Goal: Task Accomplishment & Management: Manage account settings

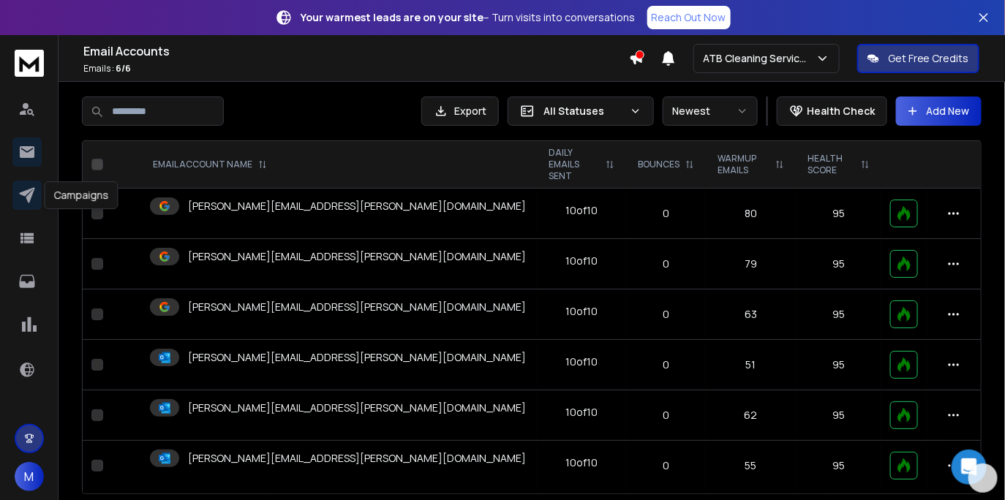
click at [23, 192] on icon at bounding box center [26, 194] width 15 height 15
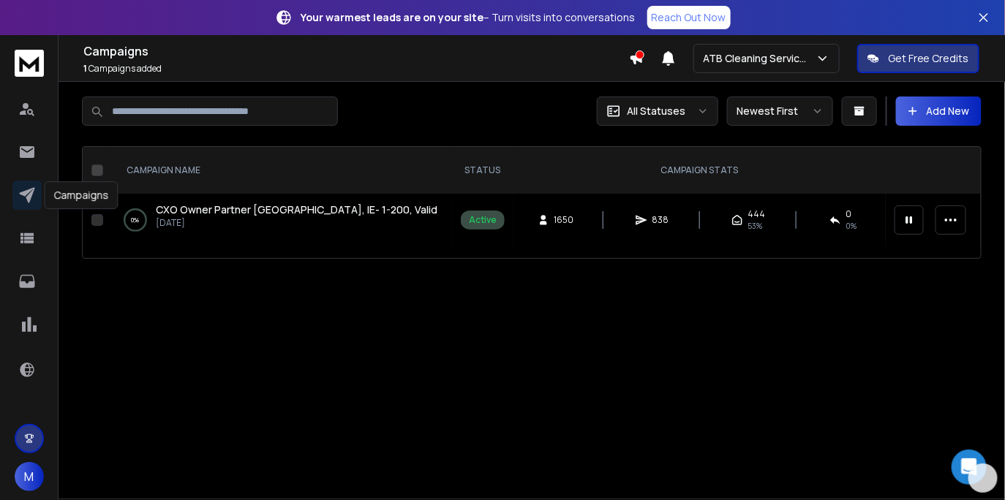
click at [282, 219] on p "15 days ago" at bounding box center [296, 223] width 281 height 12
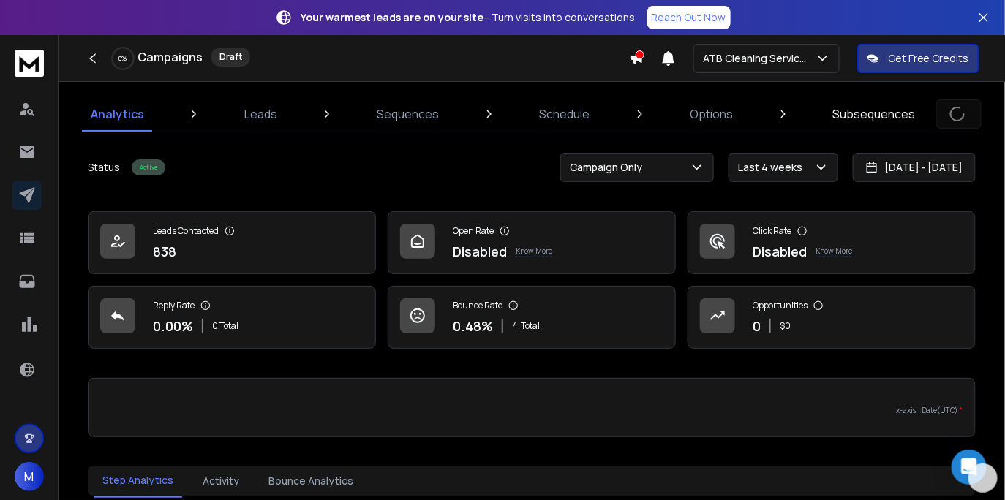
click at [838, 111] on p "Subsequences" at bounding box center [874, 114] width 83 height 18
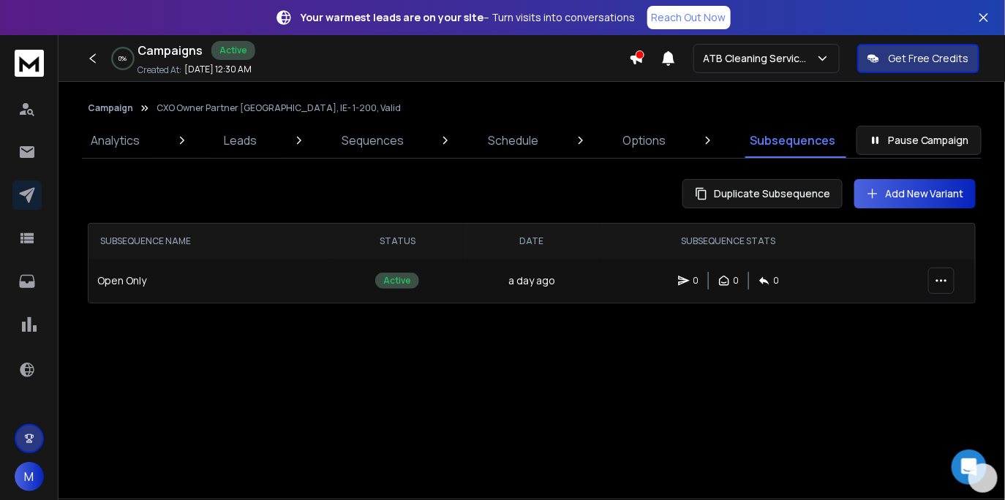
click at [937, 272] on button "button" at bounding box center [941, 281] width 26 height 26
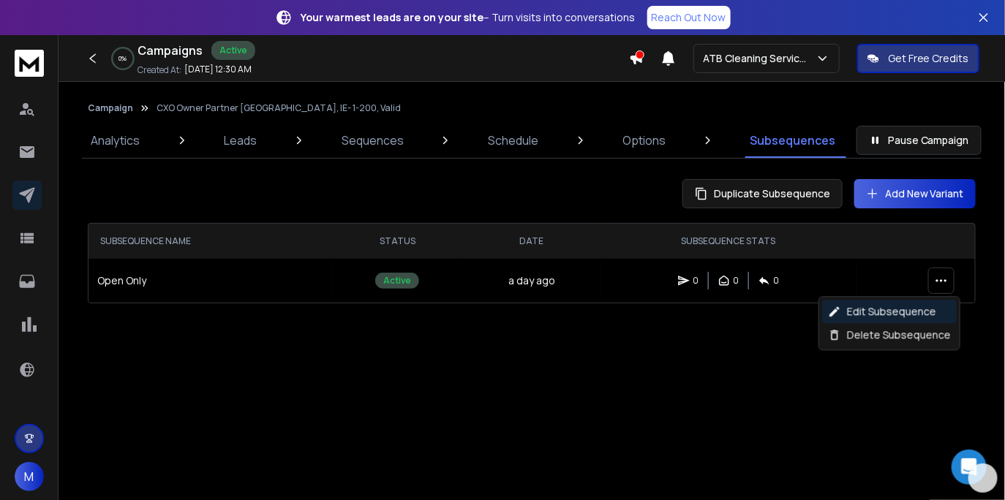
click at [904, 306] on div "Edit Subsequence" at bounding box center [882, 311] width 108 height 15
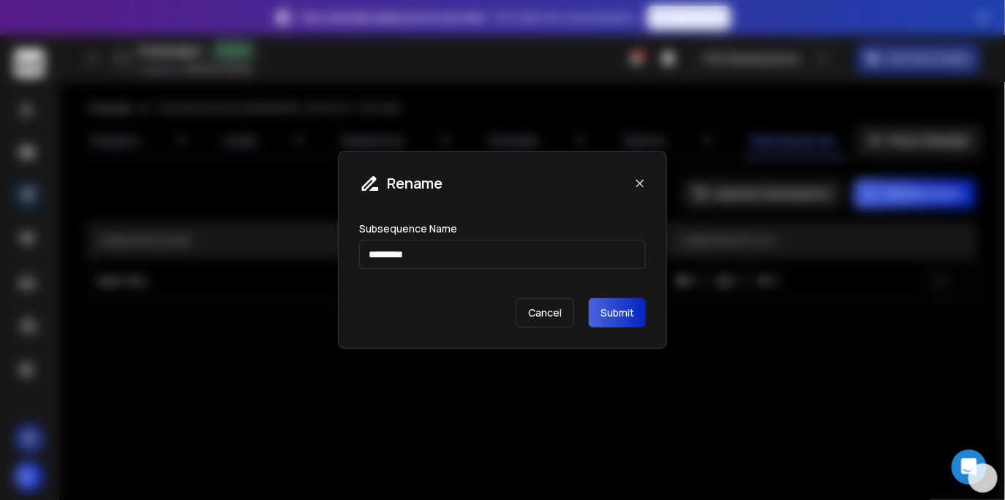
click at [632, 185] on div "Rename" at bounding box center [502, 184] width 287 height 22
click at [639, 184] on icon at bounding box center [640, 184] width 8 height 8
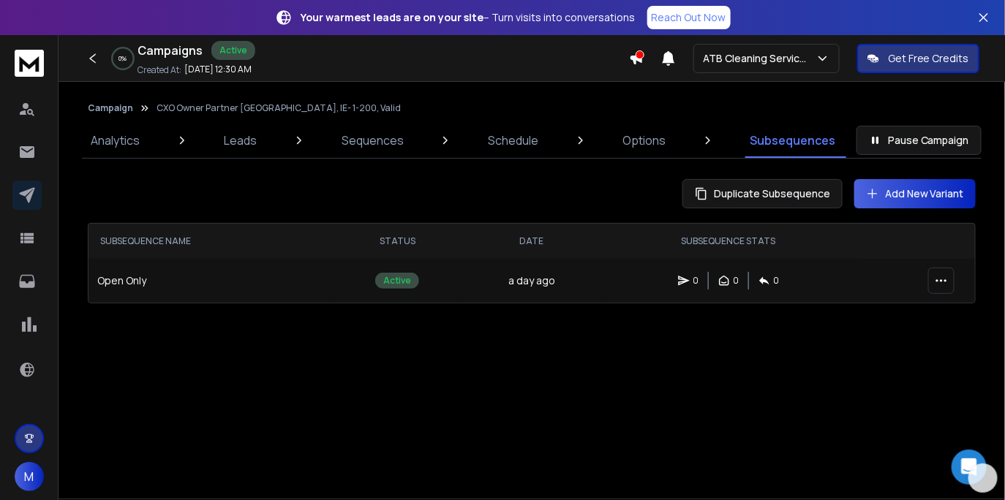
click at [304, 275] on td "Open Only" at bounding box center [209, 281] width 243 height 44
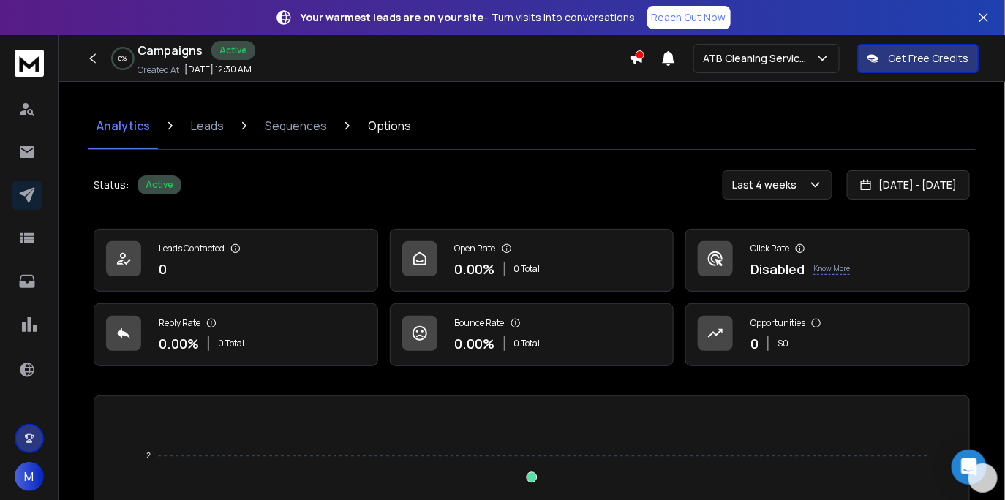
click at [392, 126] on p "Options" at bounding box center [389, 126] width 43 height 18
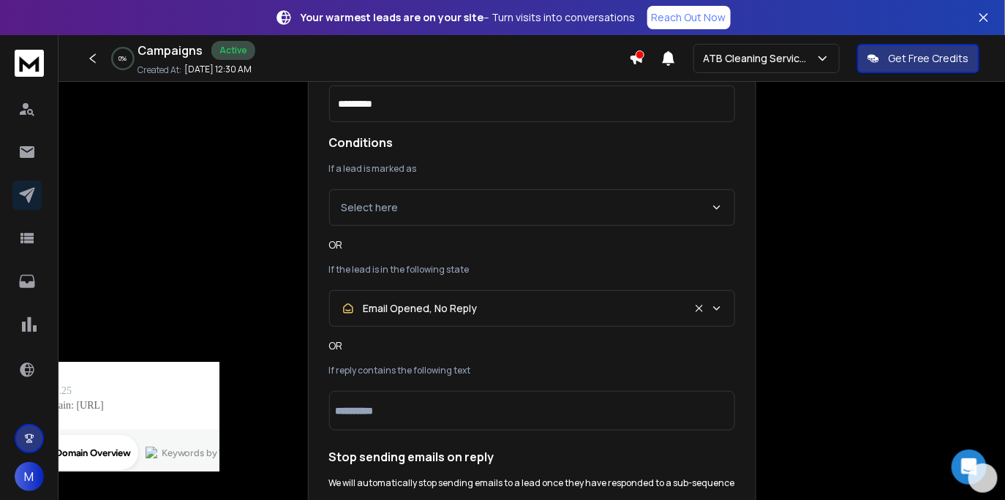
scroll to position [93, 0]
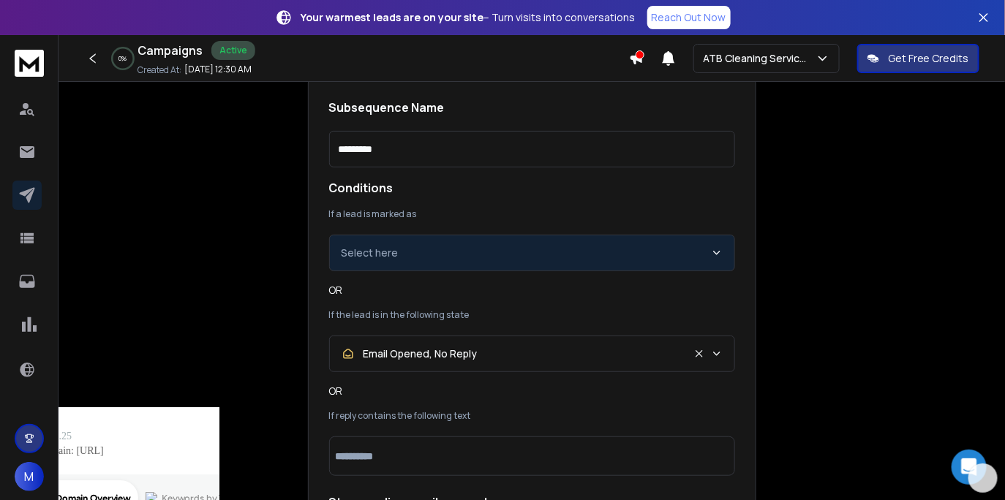
click at [434, 255] on button "Select here" at bounding box center [532, 253] width 406 height 37
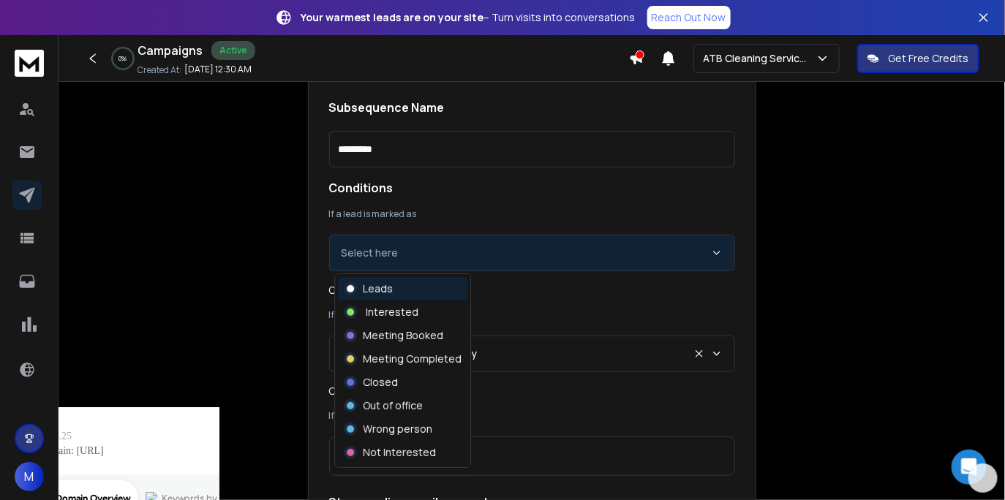
click at [434, 254] on button "Select here" at bounding box center [532, 253] width 406 height 37
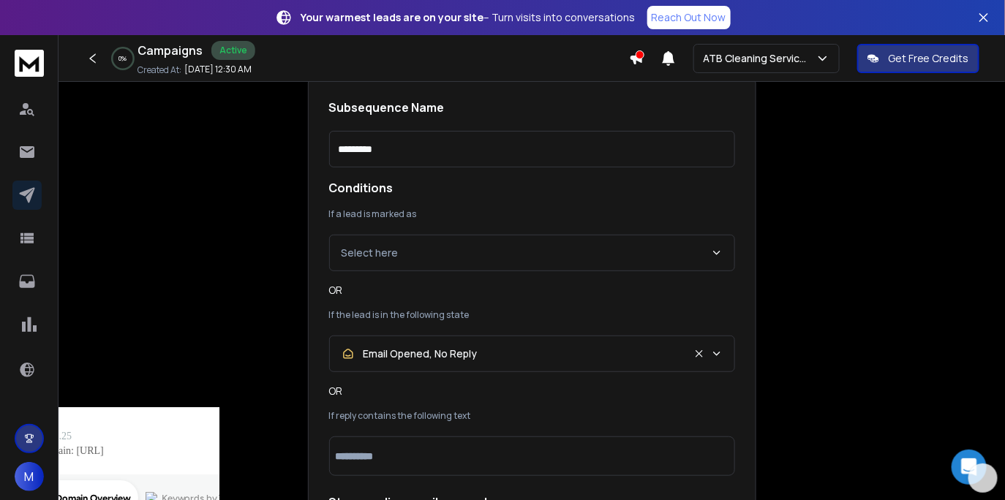
click at [432, 155] on input "*********" at bounding box center [532, 149] width 406 height 37
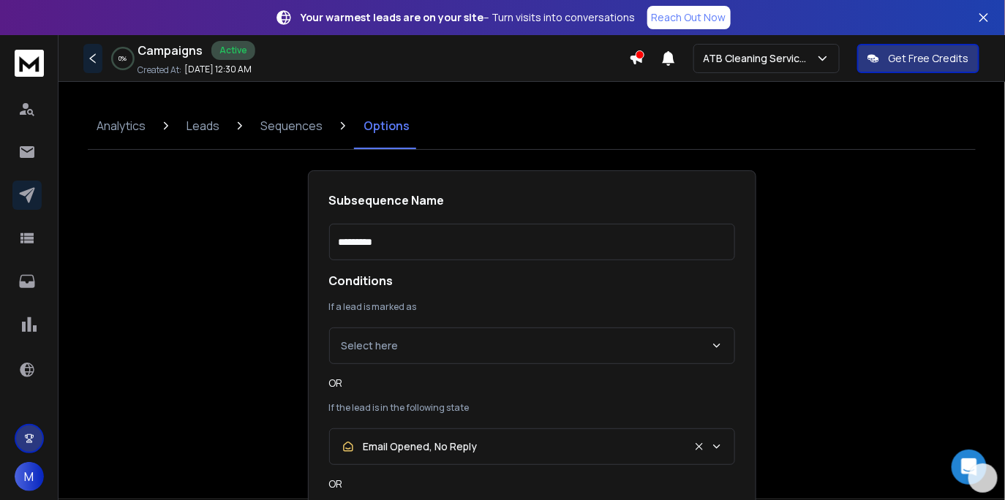
click at [96, 56] on icon at bounding box center [92, 58] width 13 height 13
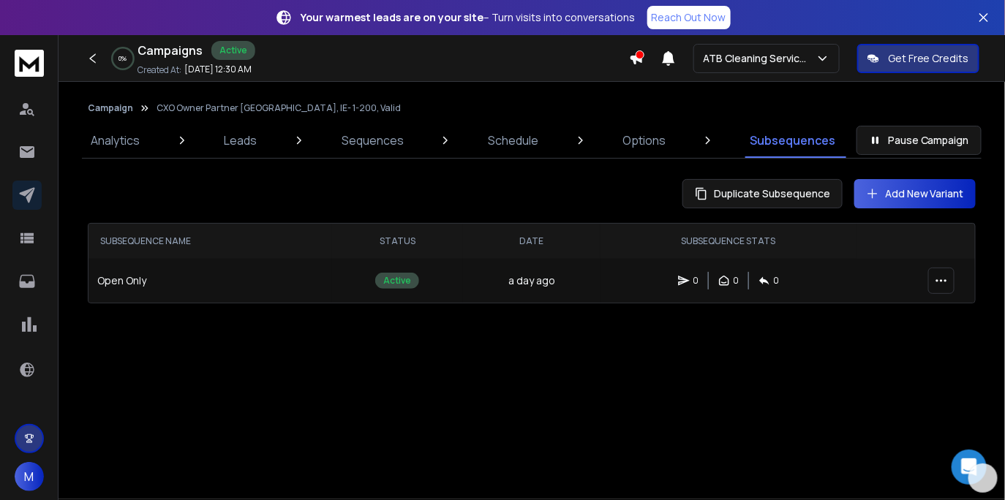
click at [156, 273] on td "Open Only" at bounding box center [209, 281] width 243 height 44
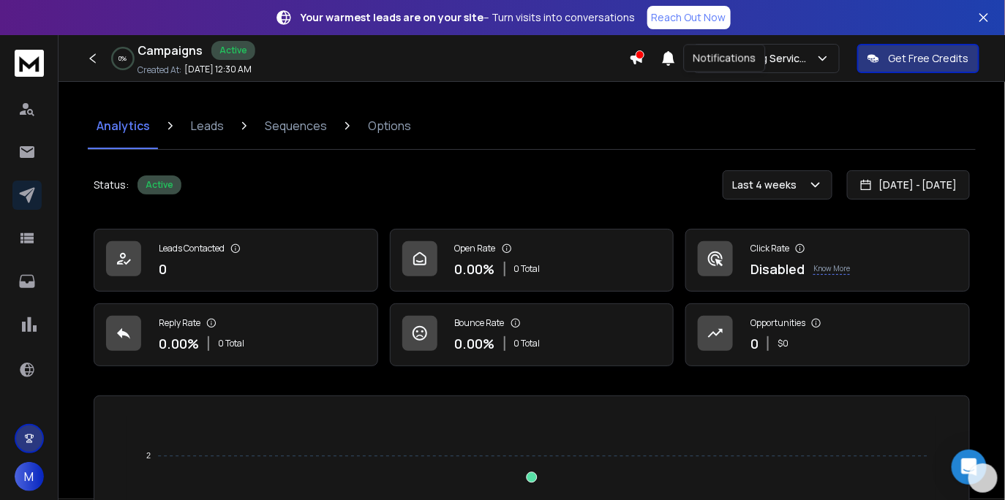
click at [737, 58] on div "Notifications" at bounding box center [725, 58] width 82 height 28
click at [764, 58] on p "ATB Cleaning Services" at bounding box center [759, 58] width 113 height 15
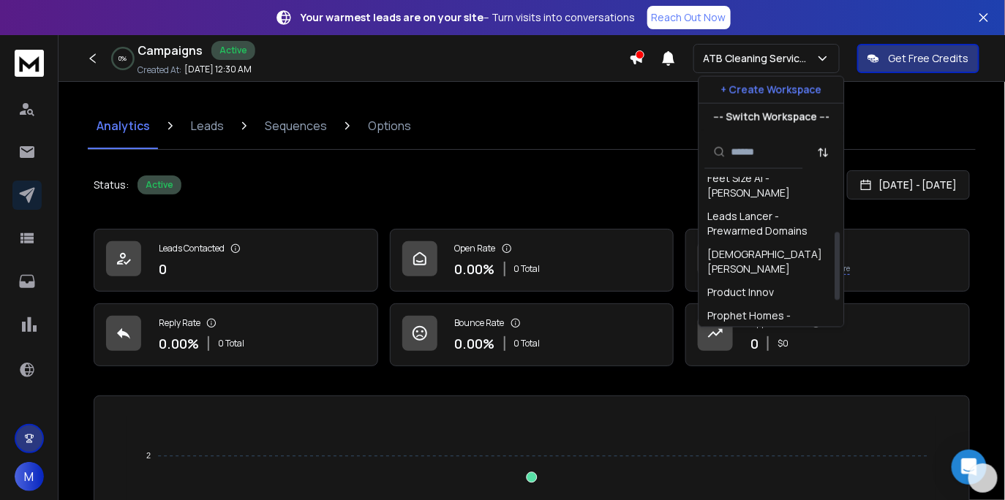
scroll to position [124, 0]
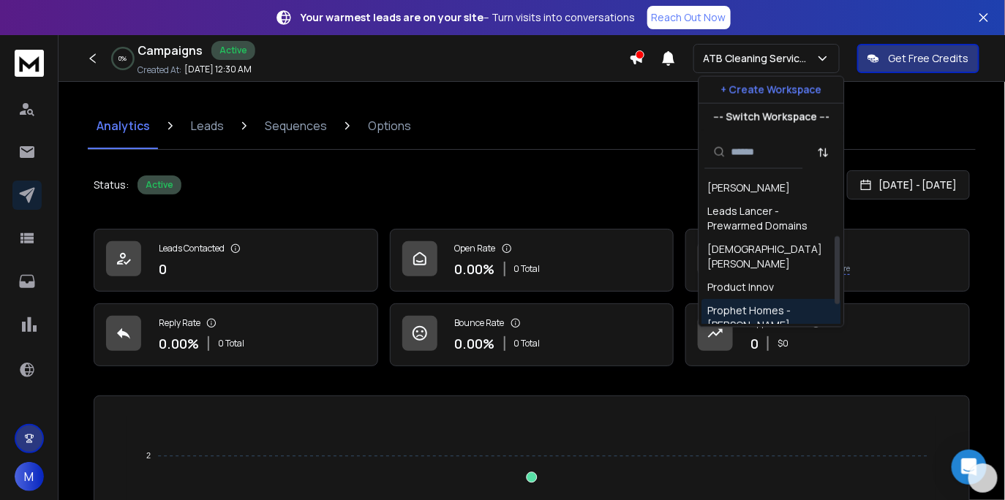
click at [739, 303] on div "Prophet Homes - [PERSON_NAME]" at bounding box center [771, 317] width 127 height 29
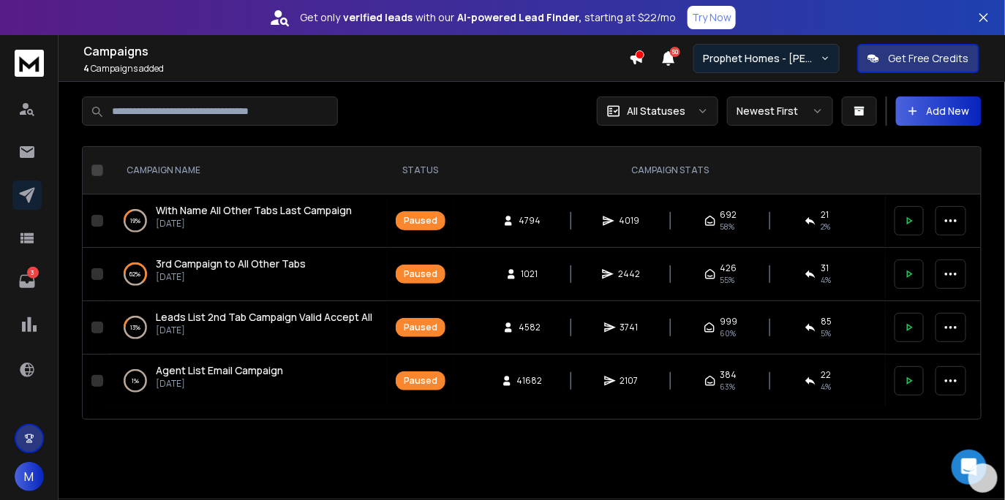
click at [751, 56] on p "Prophet Homes - [PERSON_NAME]" at bounding box center [762, 58] width 118 height 15
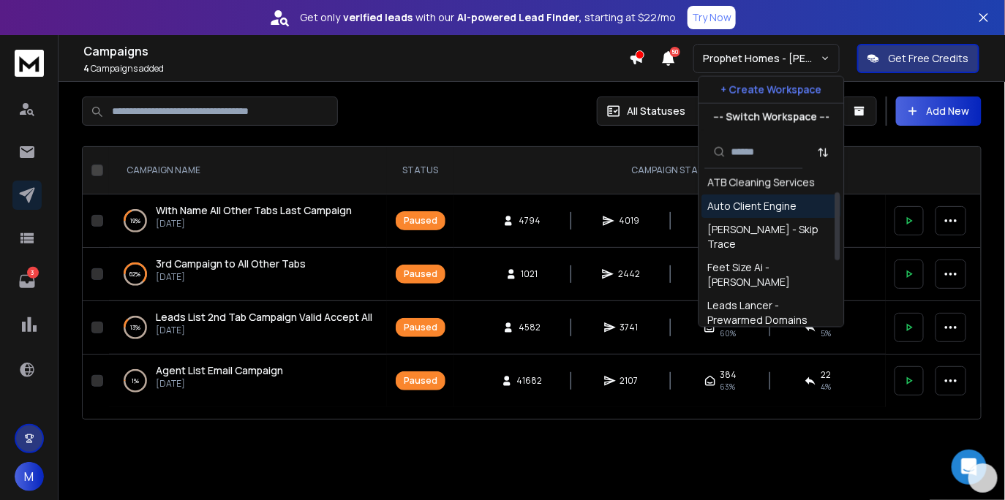
scroll to position [31, 0]
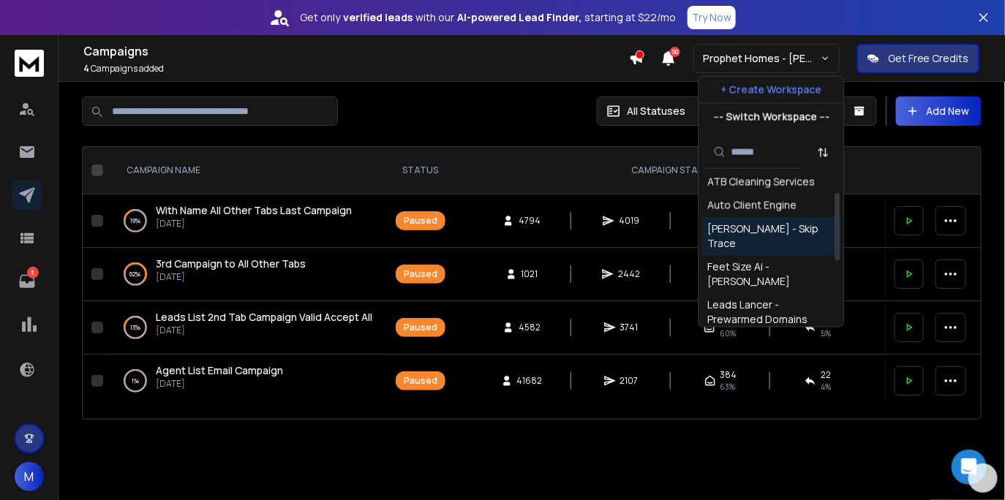
click at [761, 230] on div "[PERSON_NAME] - Skip Trace" at bounding box center [771, 236] width 127 height 29
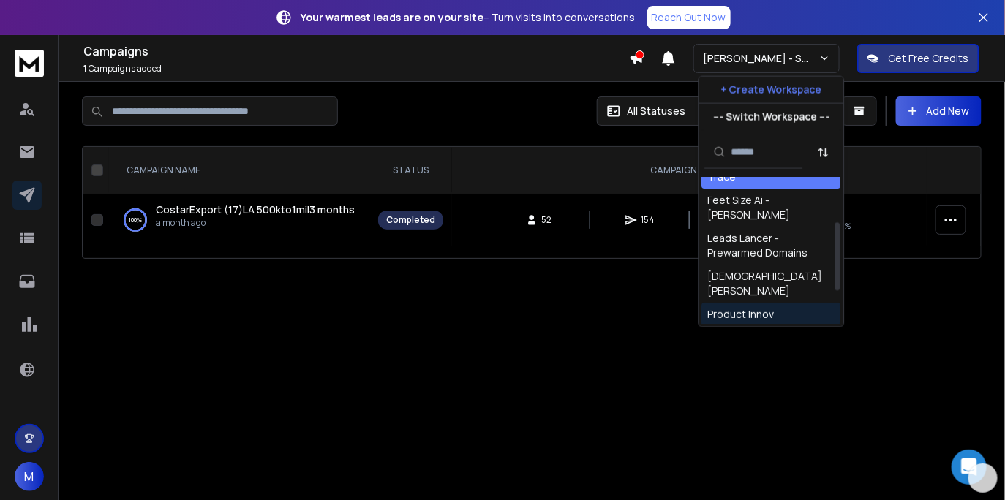
scroll to position [95, 0]
click at [754, 309] on div "Product Innov" at bounding box center [741, 316] width 67 height 15
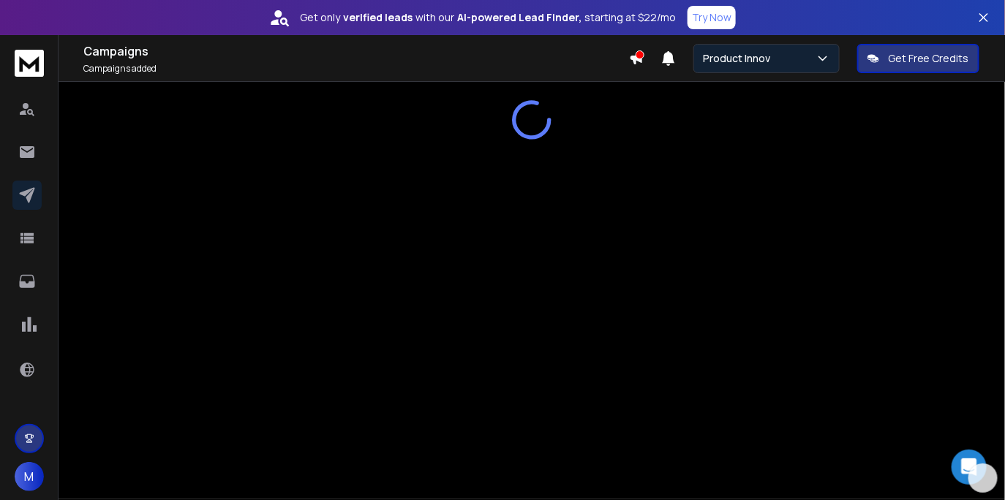
click at [763, 63] on p "Product Innov" at bounding box center [739, 58] width 73 height 15
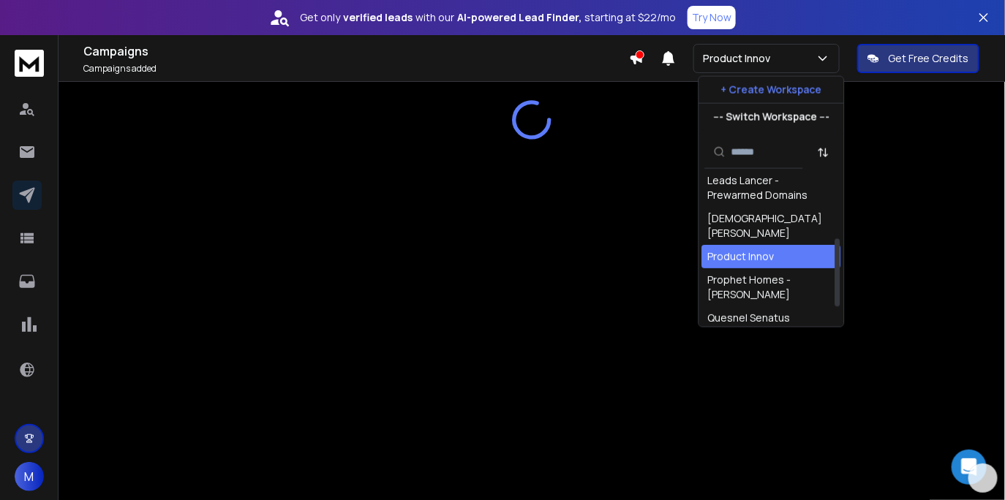
scroll to position [161, 0]
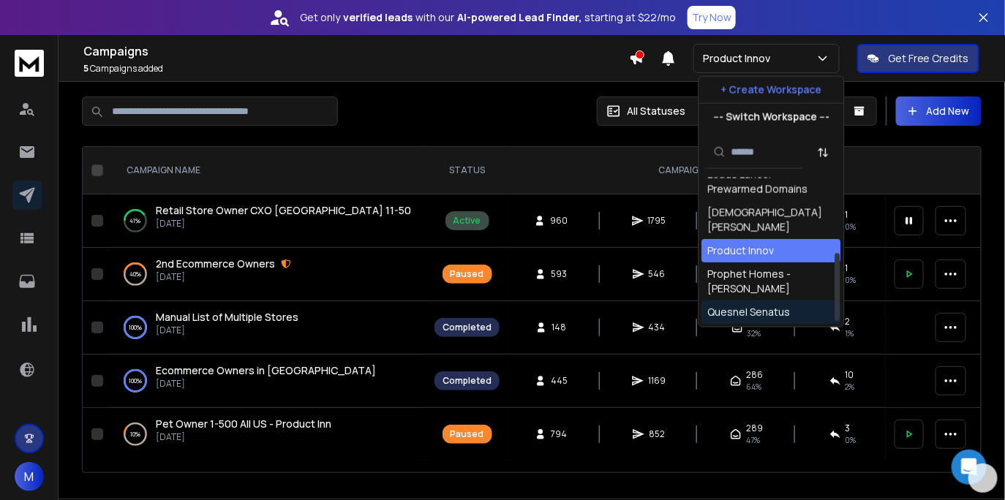
click at [760, 305] on div "Quesnel Senatus" at bounding box center [749, 312] width 83 height 15
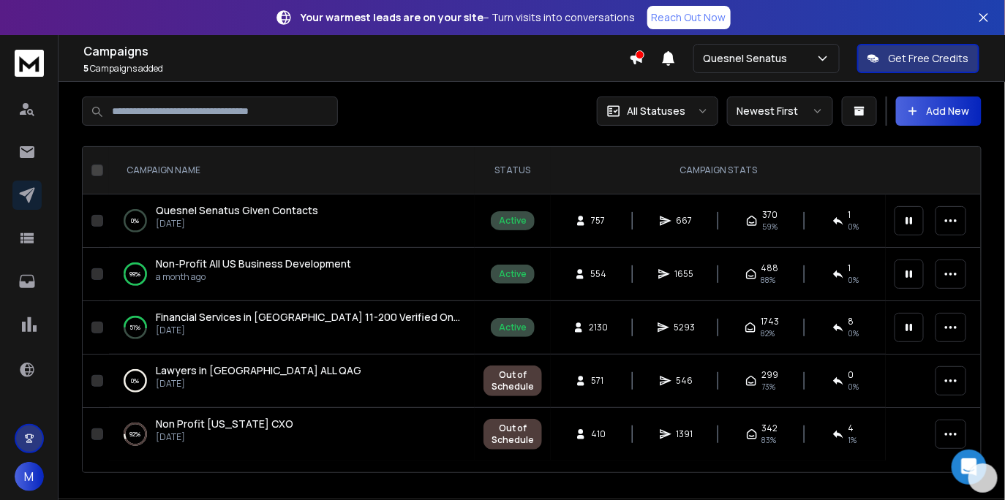
click at [276, 207] on span "Quesnel Senatus Given Contacts" at bounding box center [237, 210] width 162 height 14
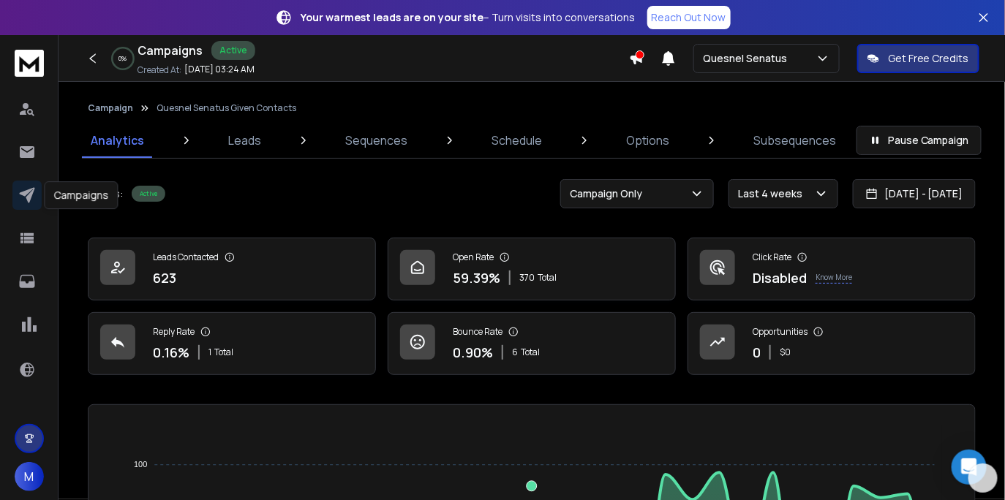
click at [34, 193] on icon at bounding box center [27, 195] width 18 height 18
